Goal: Task Accomplishment & Management: Manage account settings

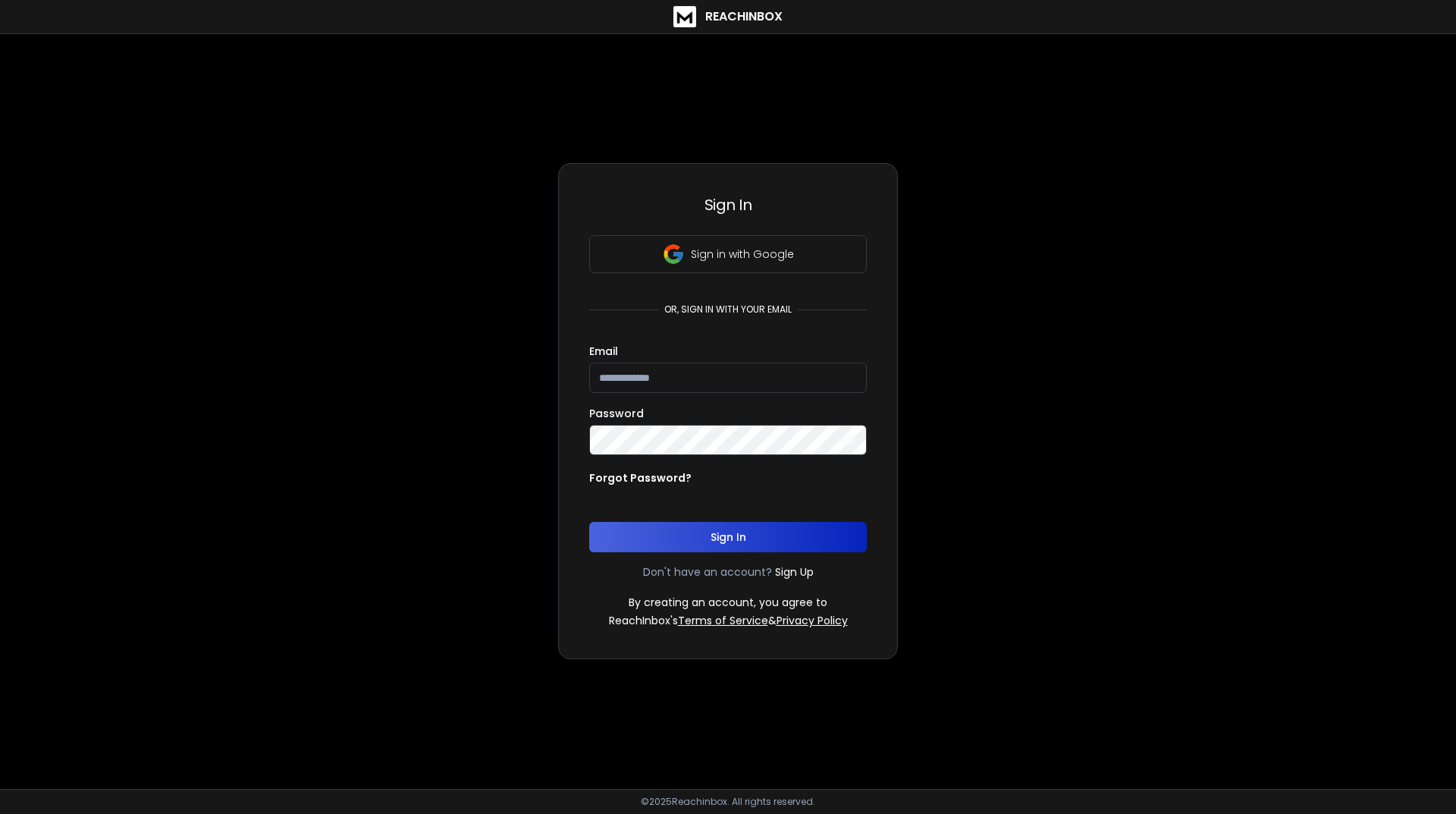
click at [714, 371] on input "email" at bounding box center [727, 378] width 277 height 30
paste input "**********"
type input "**********"
click at [734, 529] on button "Sign In" at bounding box center [727, 537] width 277 height 30
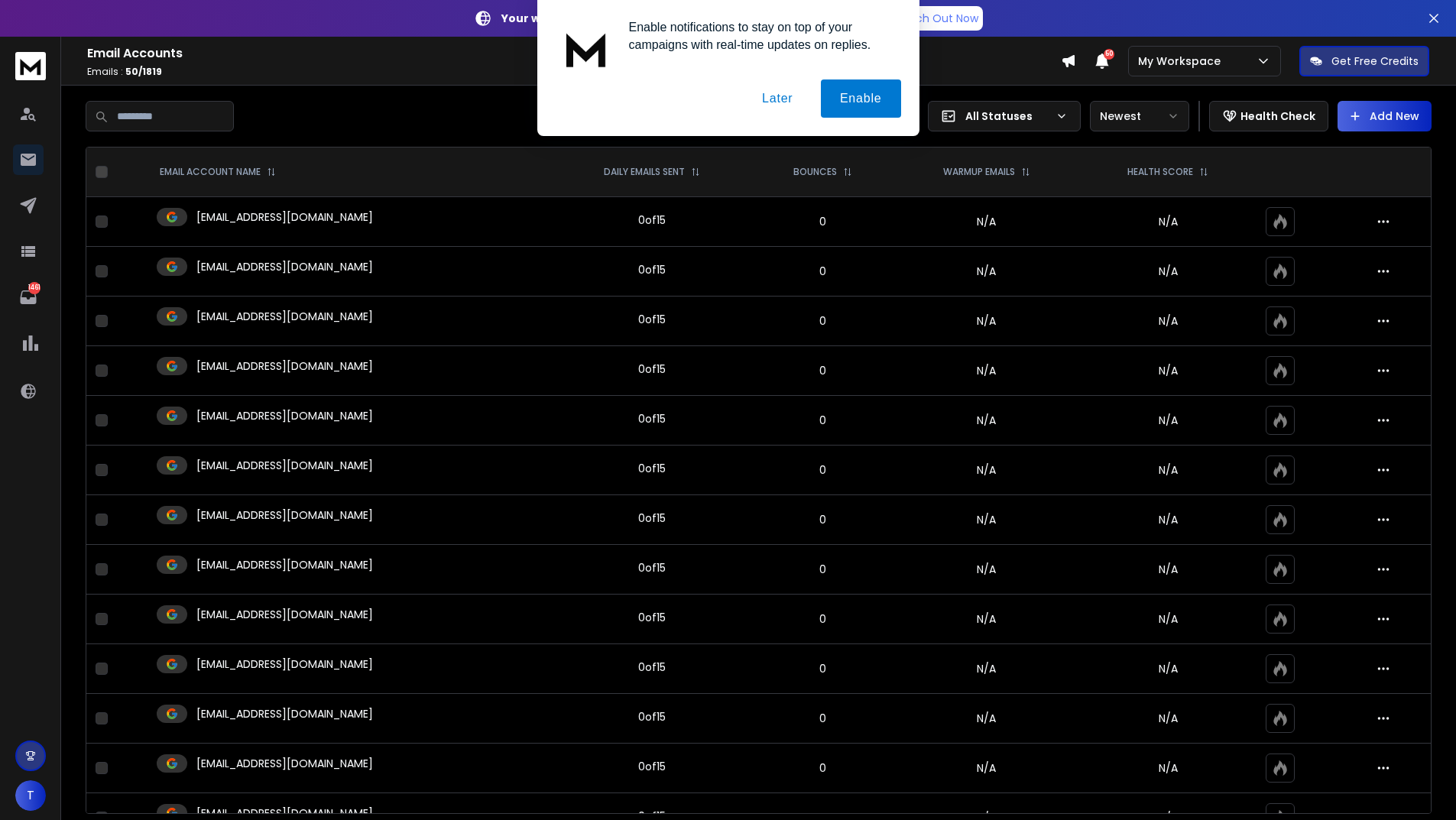
click at [781, 101] on button "Later" at bounding box center [776, 98] width 68 height 38
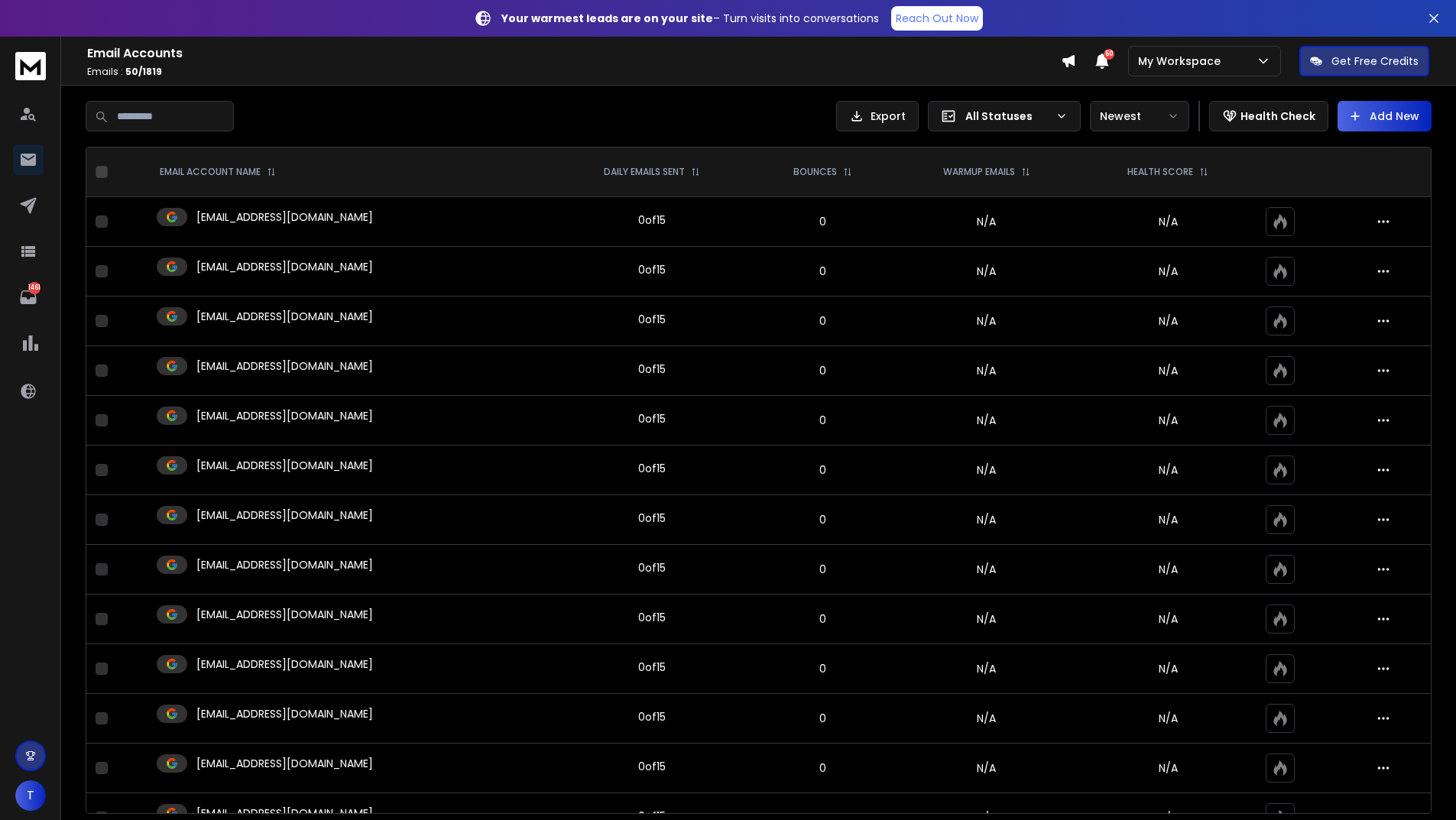
click at [1363, 123] on button "Add New" at bounding box center [1384, 116] width 94 height 31
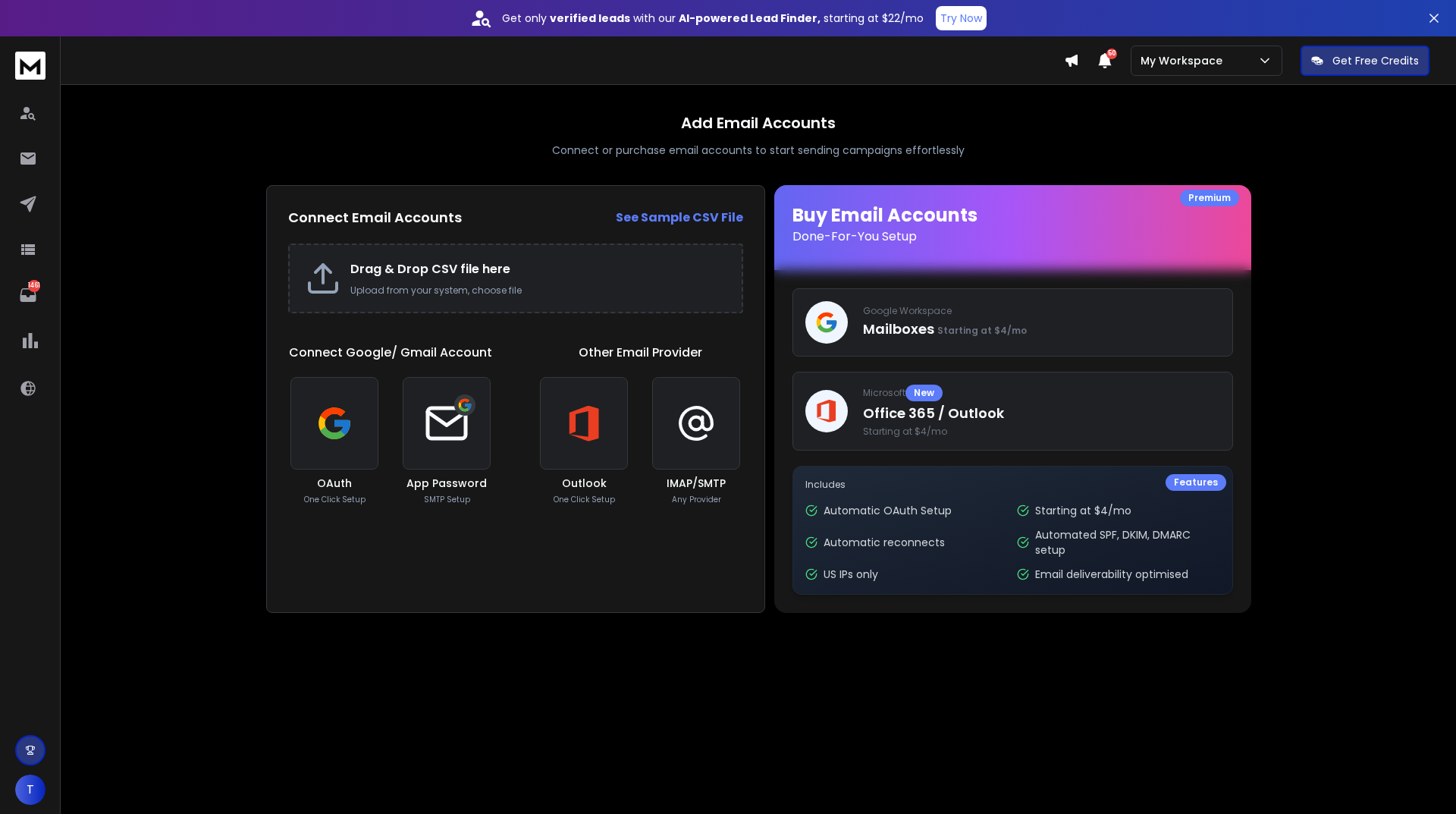
click at [336, 418] on icon at bounding box center [334, 423] width 38 height 46
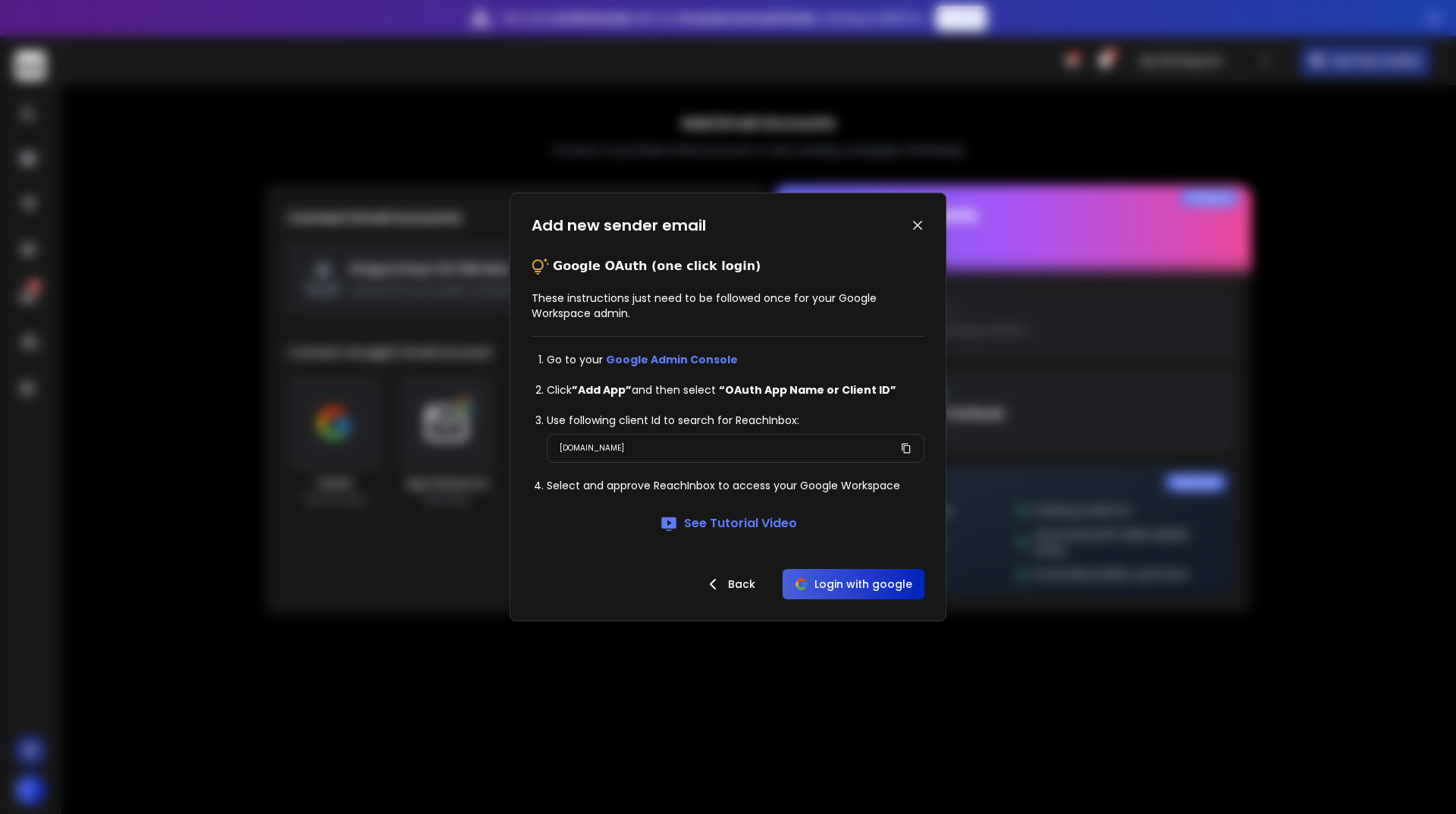
click at [905, 585] on button "Login with google" at bounding box center [853, 585] width 141 height 30
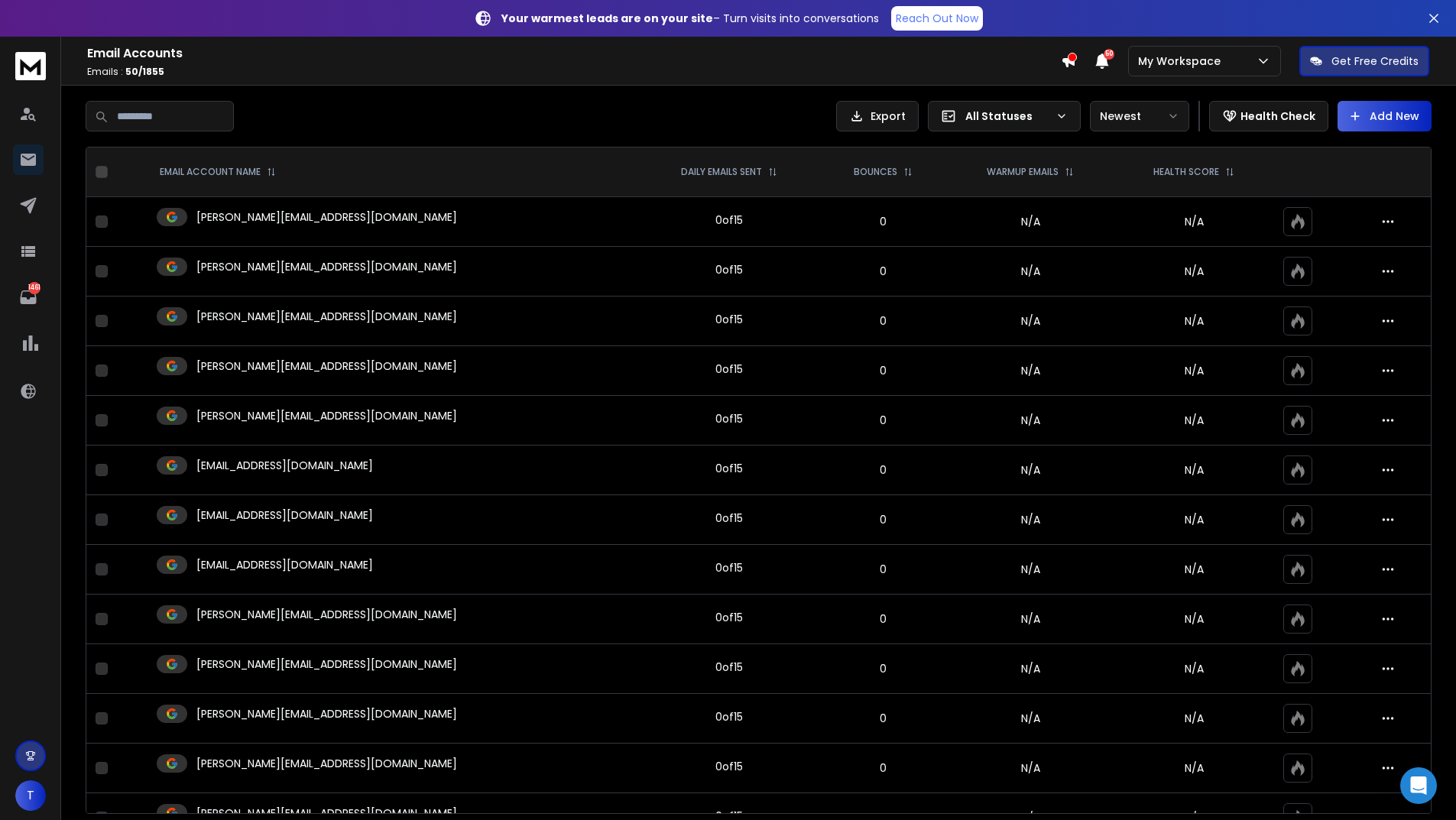
click at [1378, 112] on button "Add New" at bounding box center [1384, 116] width 94 height 31
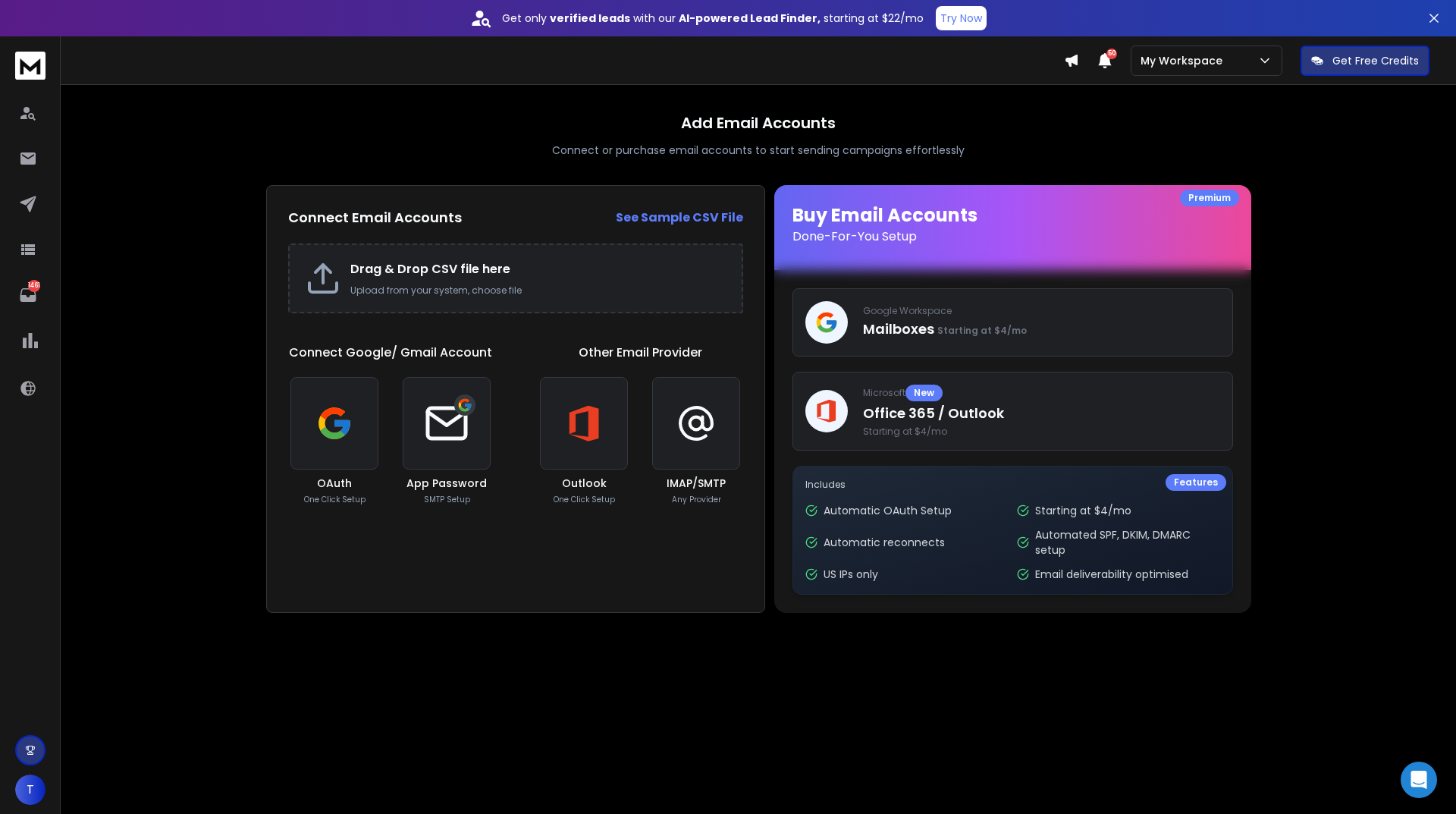
click at [363, 417] on div at bounding box center [334, 424] width 88 height 93
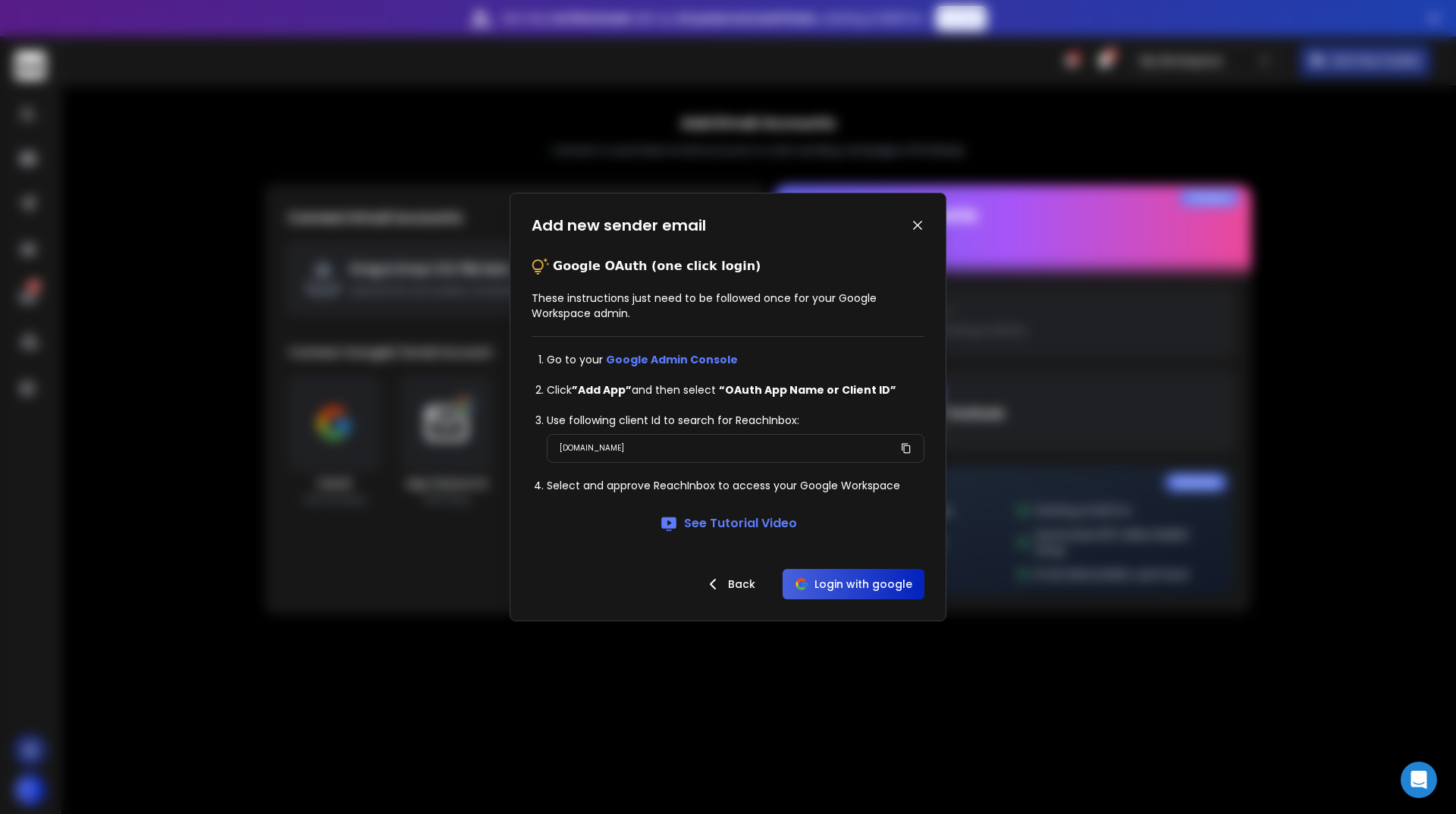
click at [829, 586] on button "Login with google" at bounding box center [853, 585] width 141 height 30
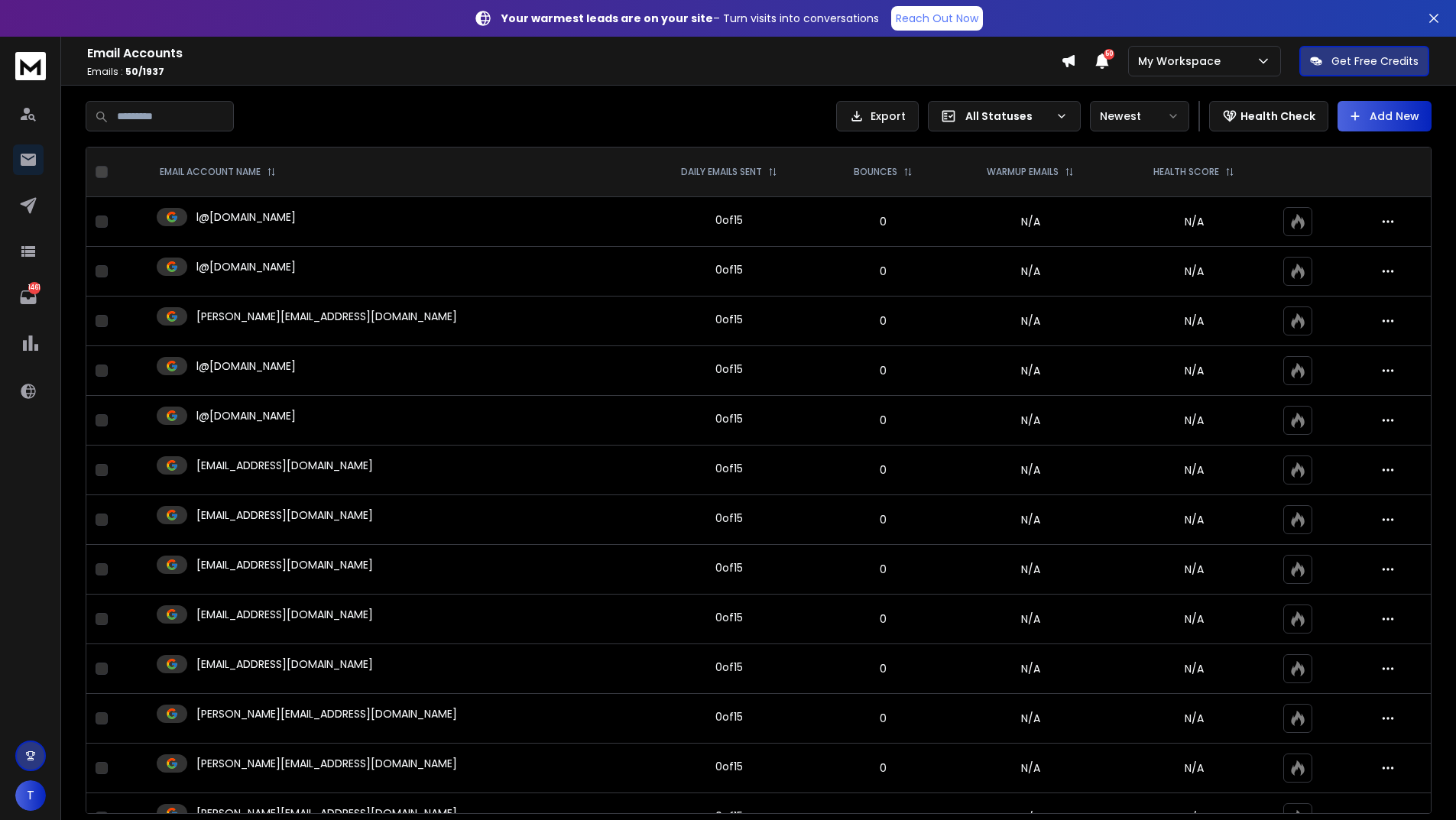
drag, startPoint x: 1371, startPoint y: 118, endPoint x: 976, endPoint y: 300, distance: 434.9
click at [1371, 117] on button "Add New" at bounding box center [1384, 116] width 94 height 31
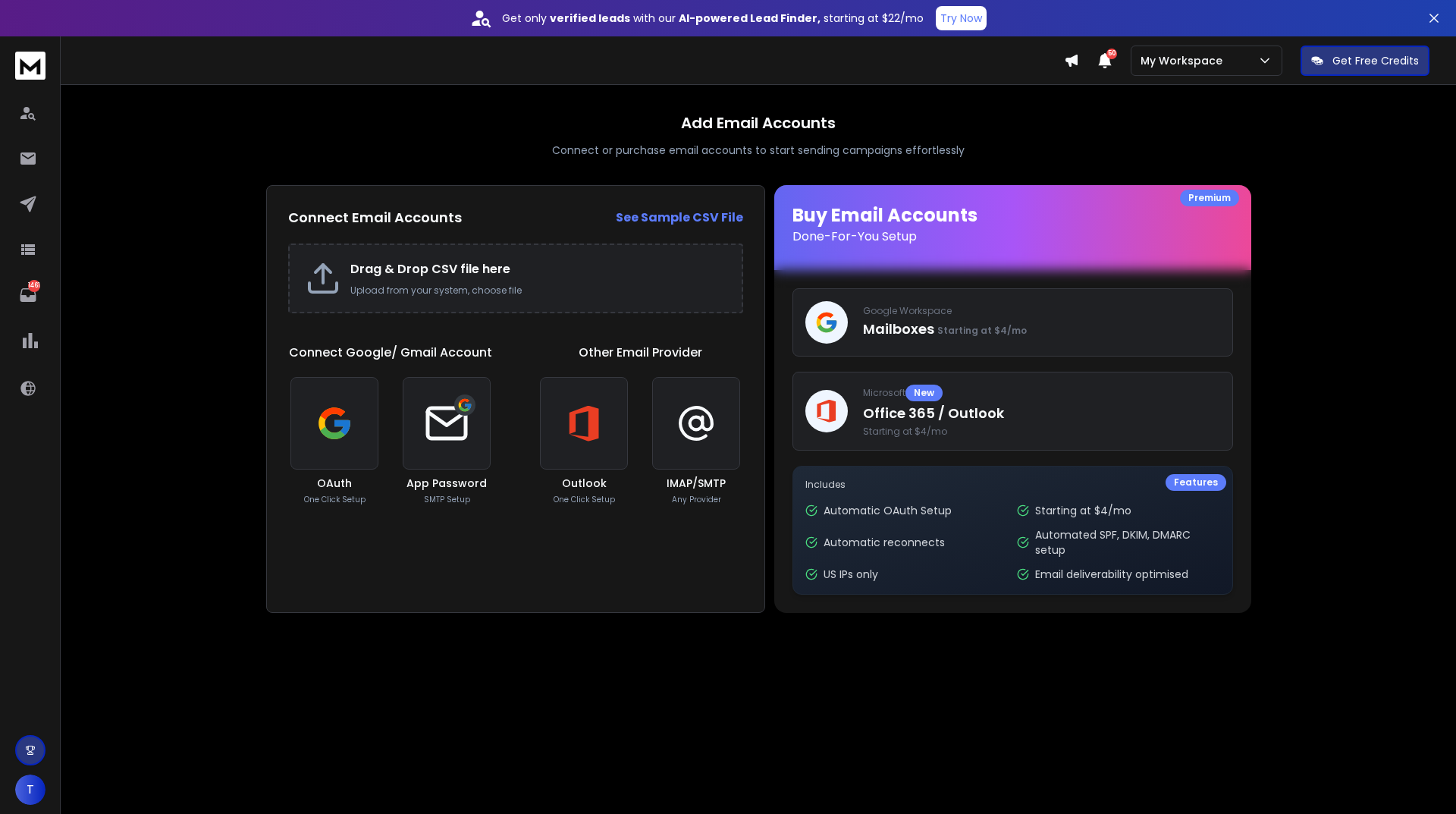
click at [350, 433] on icon at bounding box center [334, 423] width 38 height 46
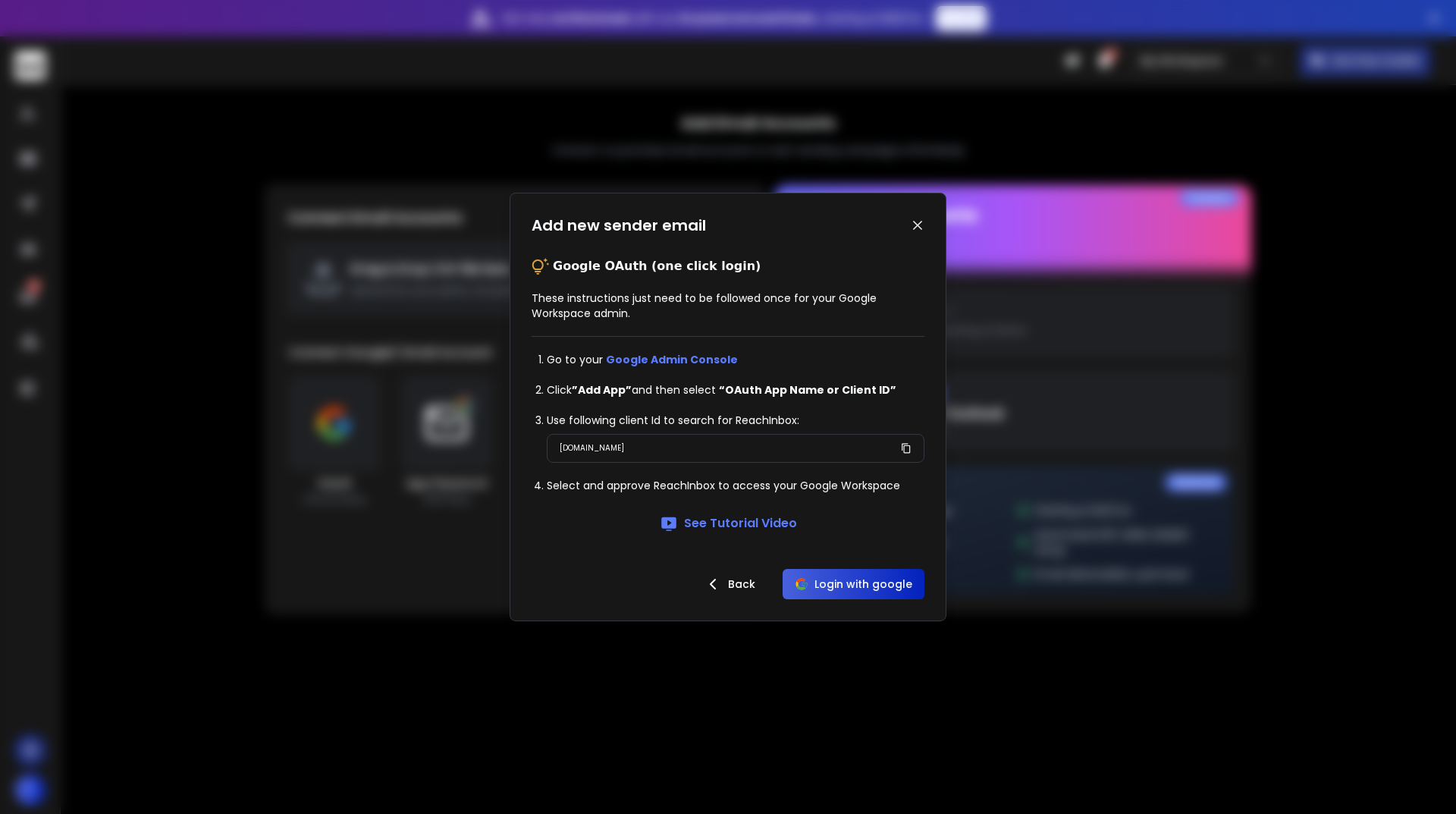
click at [833, 579] on button "Login with google" at bounding box center [853, 585] width 141 height 30
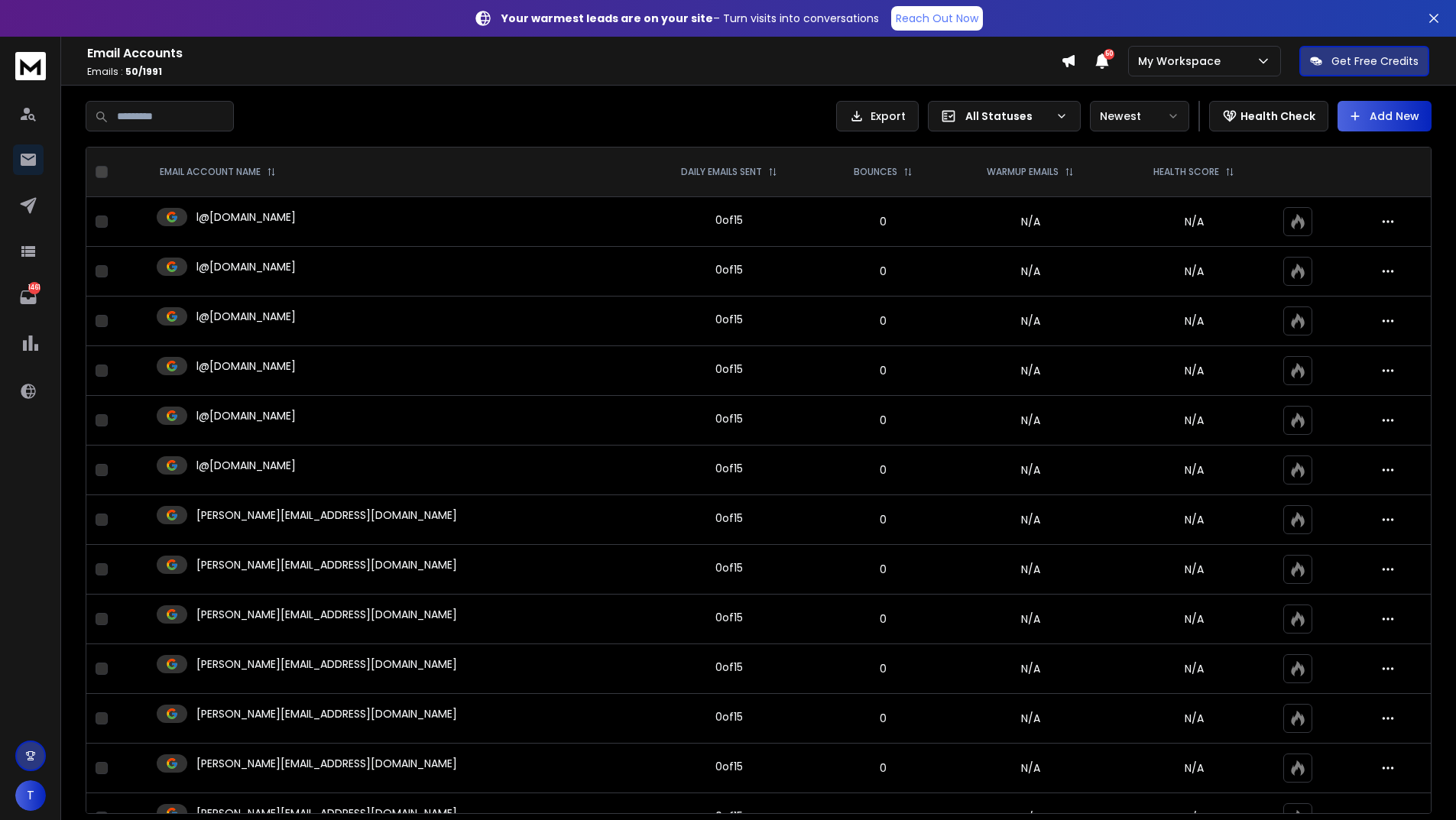
click at [1372, 114] on button "Add New" at bounding box center [1384, 116] width 94 height 31
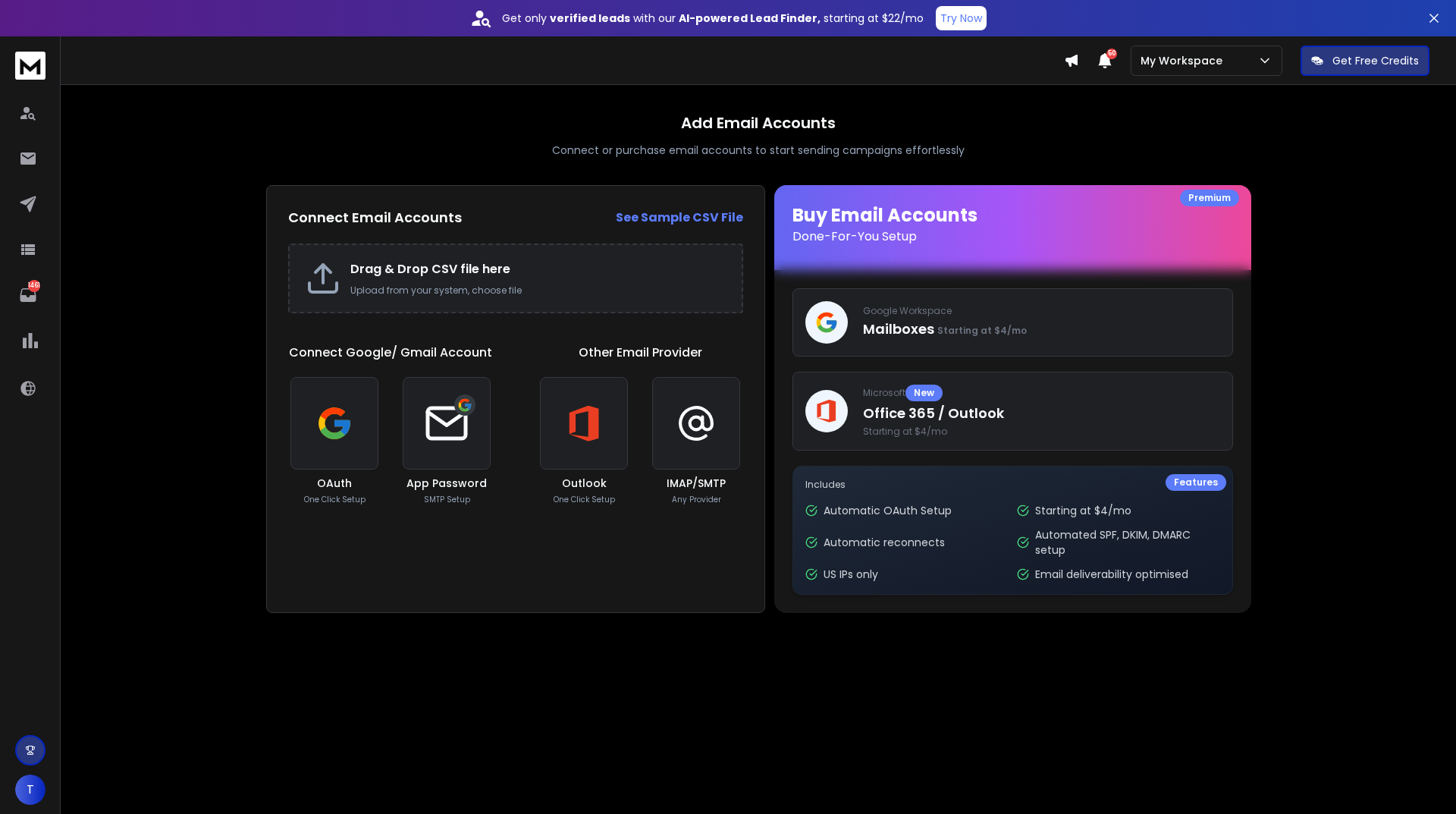
click at [324, 437] on icon at bounding box center [334, 423] width 38 height 46
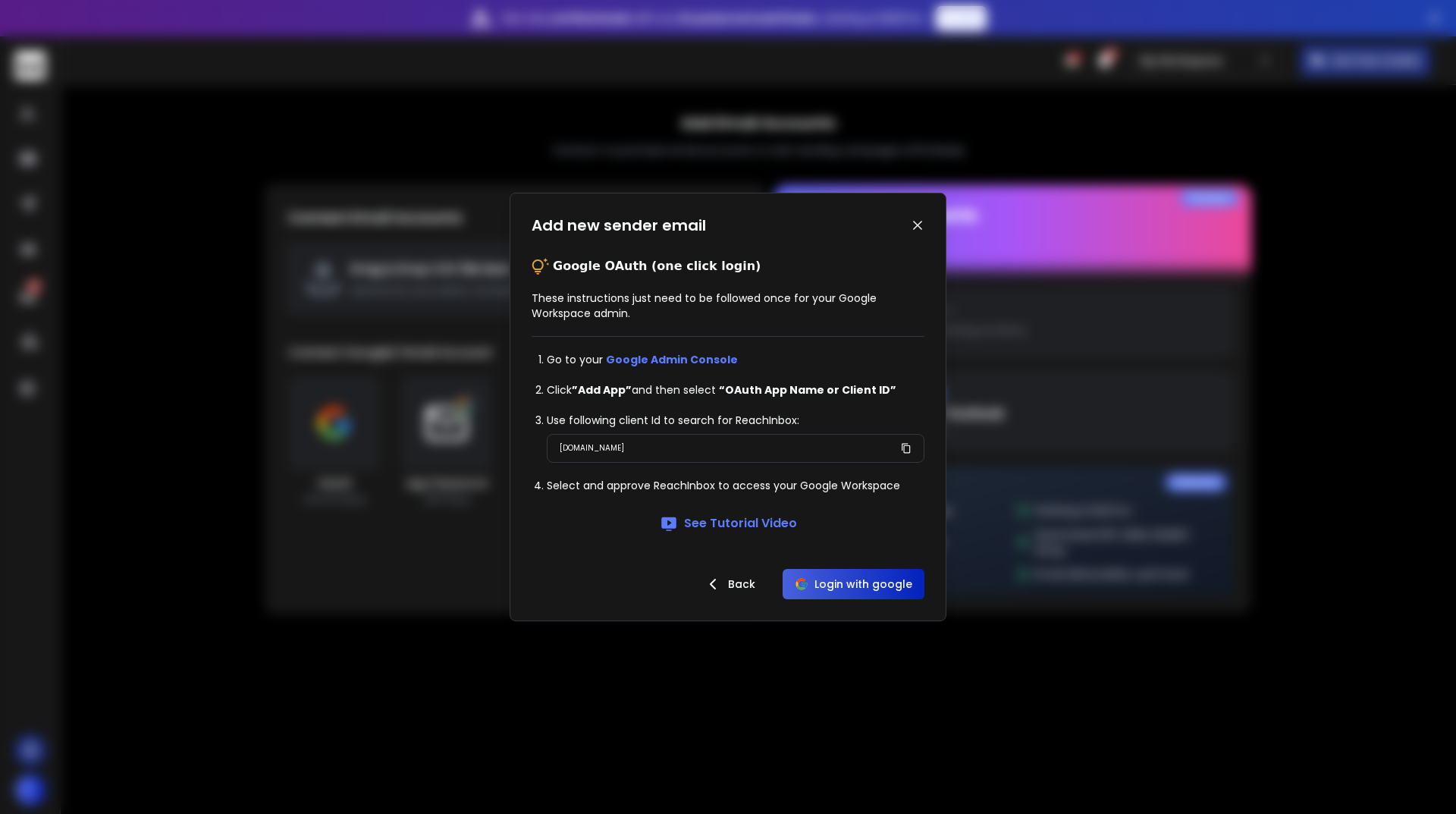
drag, startPoint x: 806, startPoint y: 577, endPoint x: 700, endPoint y: 812, distance: 257.8
click at [806, 578] on icon at bounding box center [801, 584] width 14 height 14
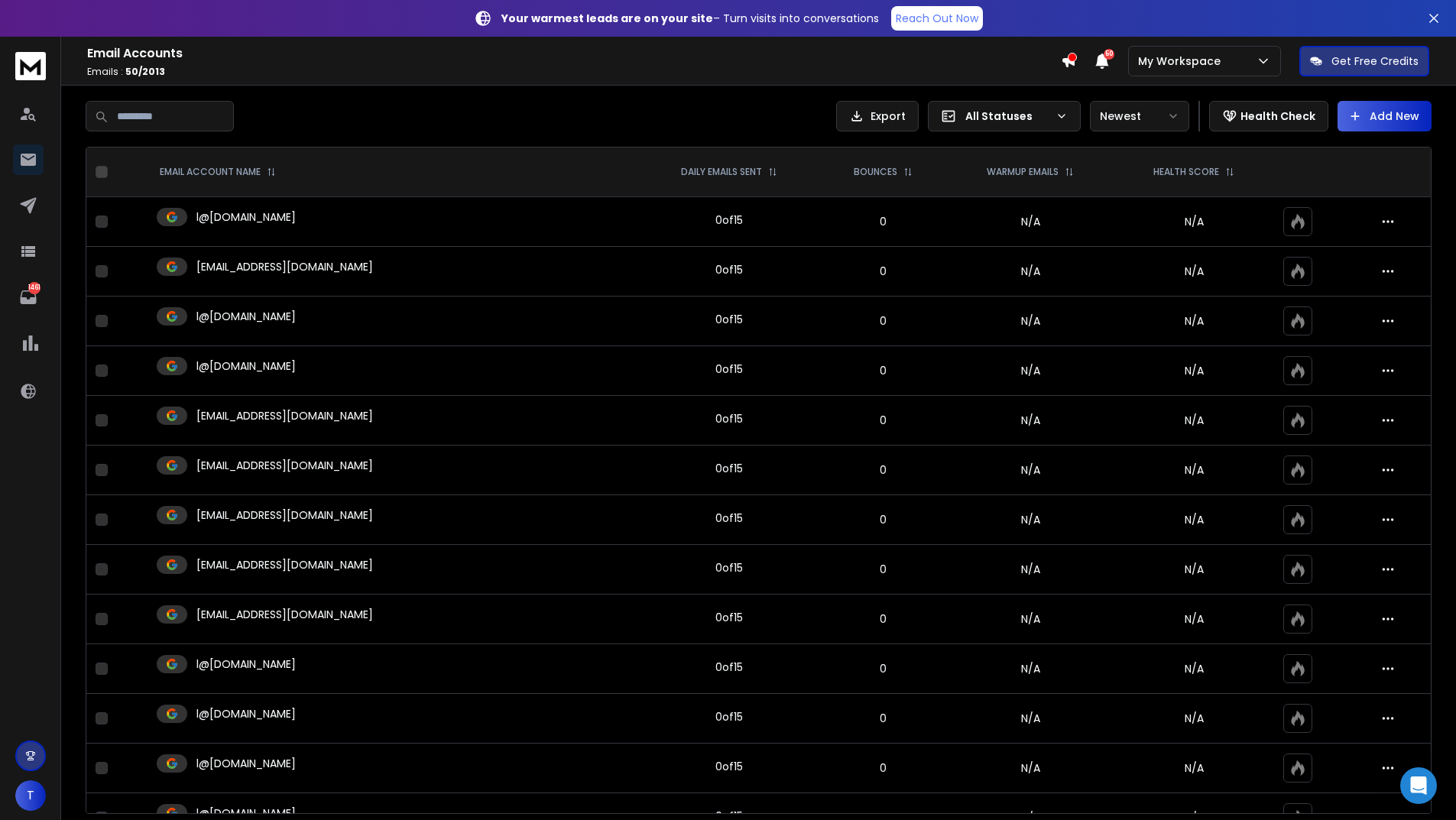
click at [1381, 101] on button "Add New" at bounding box center [1384, 116] width 94 height 31
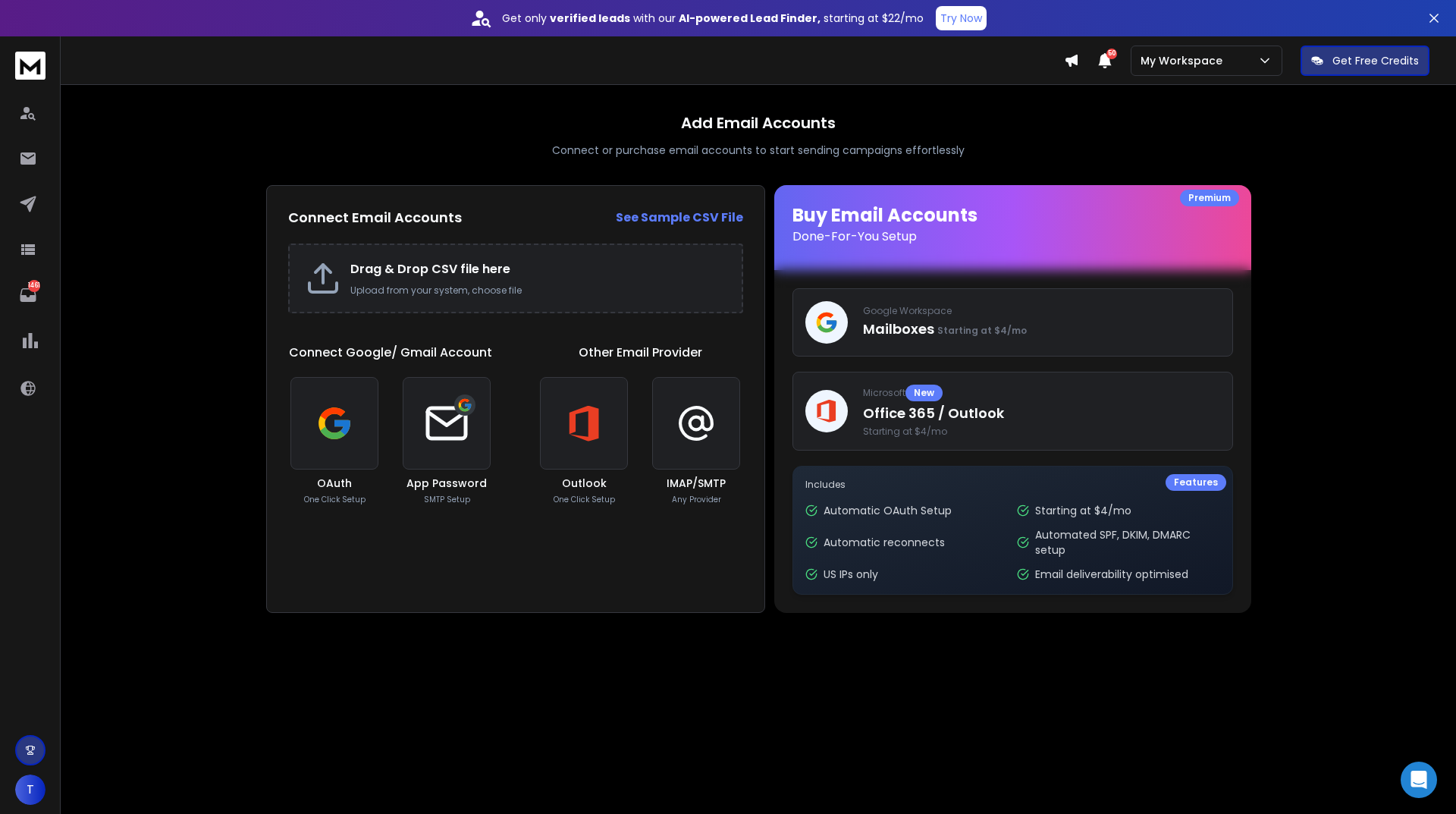
click at [341, 437] on icon at bounding box center [332, 433] width 25 height 13
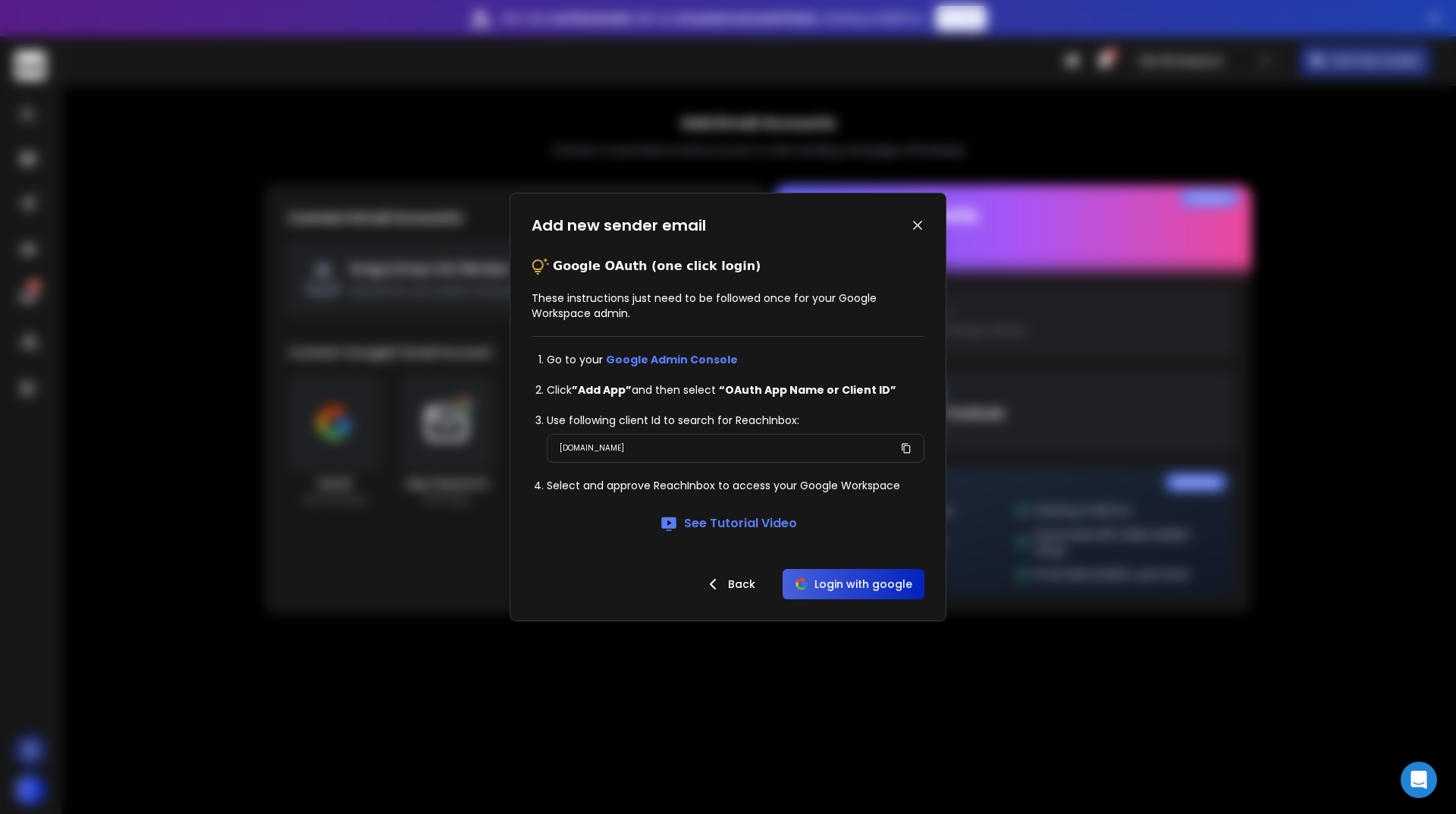
click at [852, 581] on button "Login with google" at bounding box center [853, 585] width 141 height 30
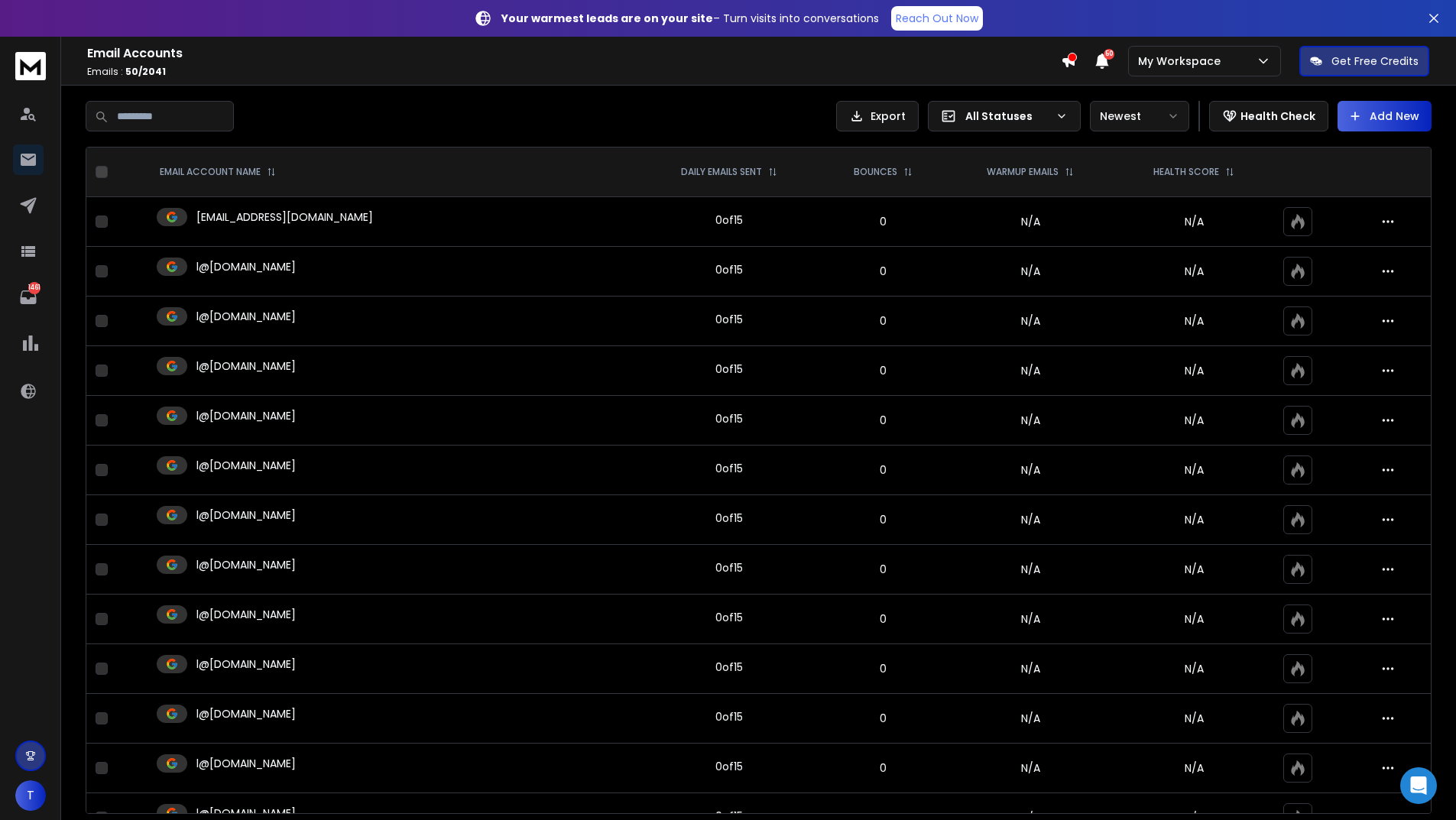
click at [1353, 113] on icon at bounding box center [1355, 116] width 10 height 10
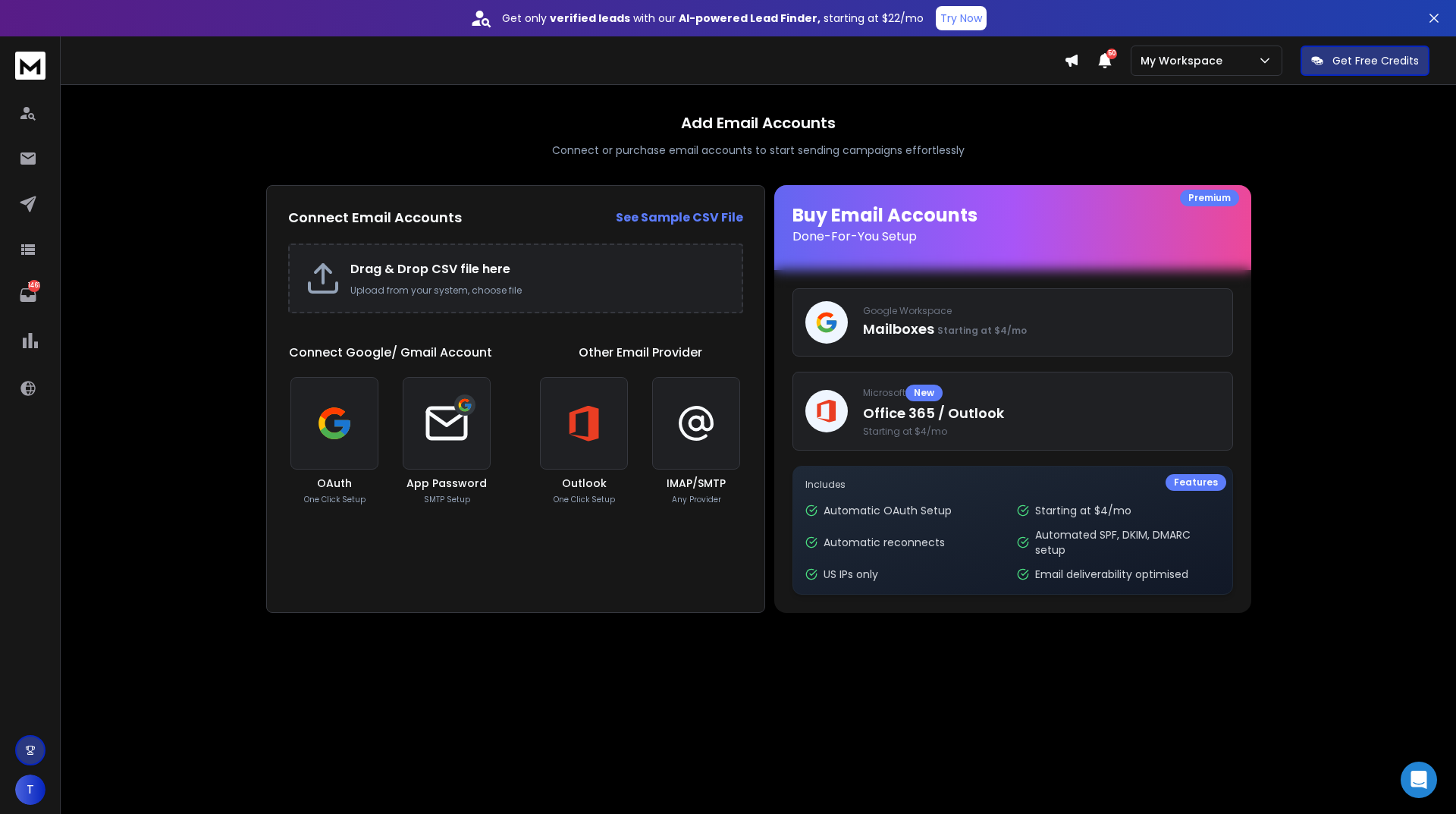
click at [312, 425] on div at bounding box center [334, 424] width 88 height 93
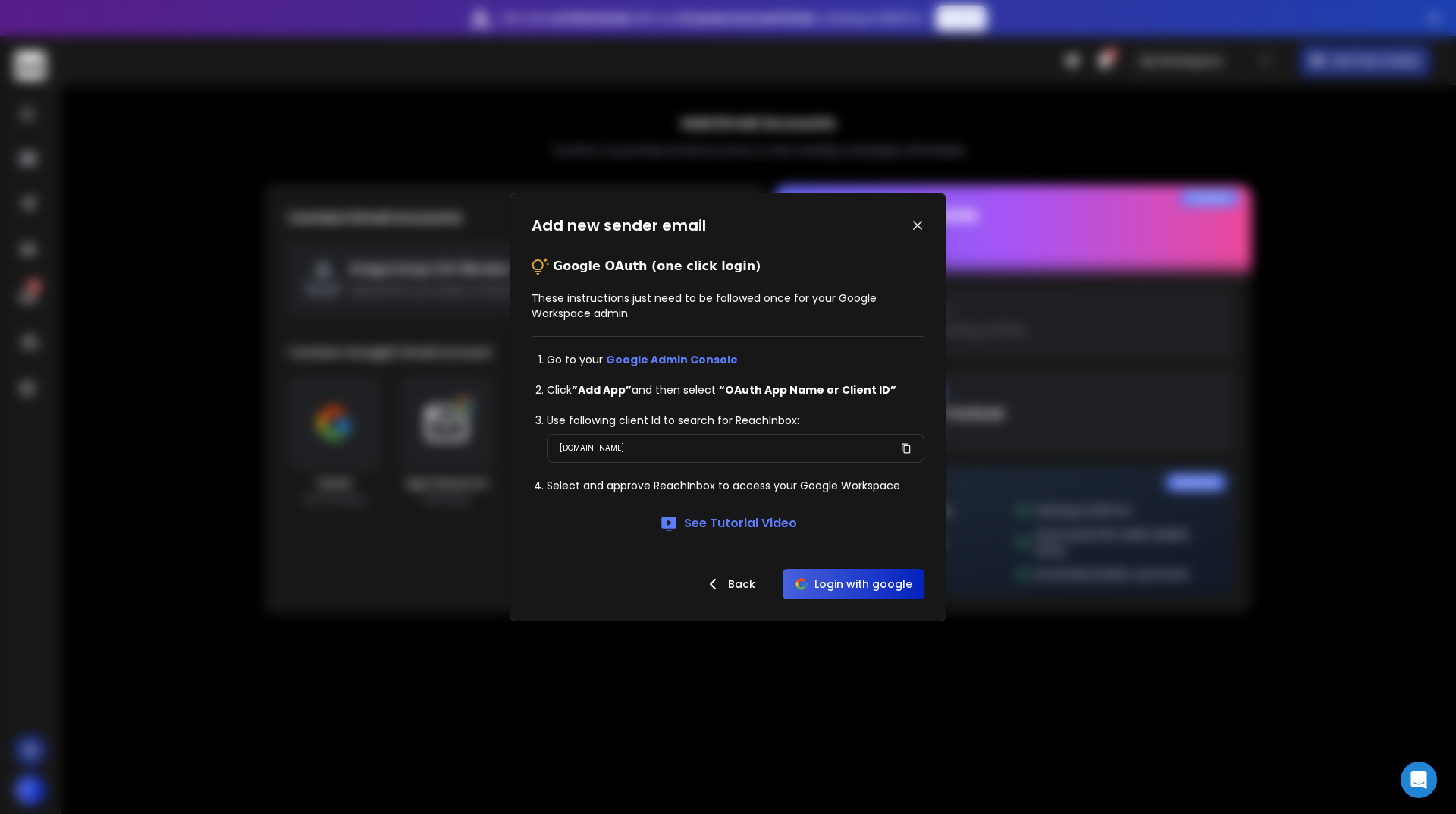
click at [837, 583] on button "Login with google" at bounding box center [853, 585] width 141 height 30
